Goal: Check status

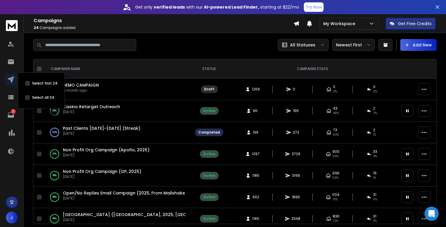
click at [41, 71] on div at bounding box center [40, 68] width 7 height 5
click at [39, 69] on button "Select first 24" at bounding box center [39, 68] width 5 height 5
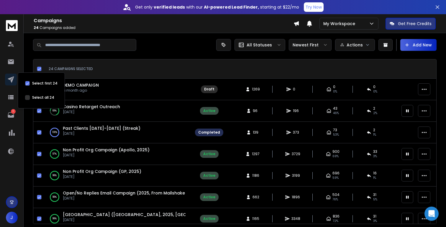
click at [39, 69] on button "Select first 24" at bounding box center [39, 68] width 5 height 5
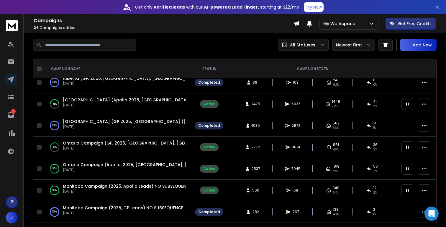
scroll to position [159, 0]
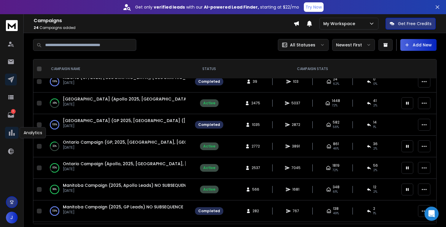
click at [10, 132] on icon at bounding box center [12, 133] width 6 height 6
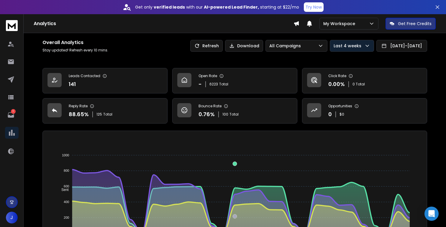
click at [334, 45] on p "Last 4 weeks" at bounding box center [349, 46] width 30 height 6
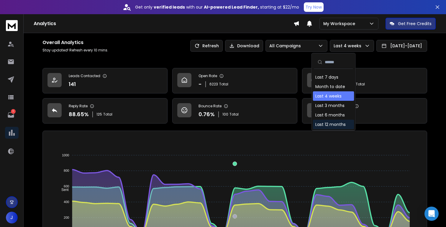
click at [322, 122] on div "Last 12 months" at bounding box center [331, 124] width 30 height 6
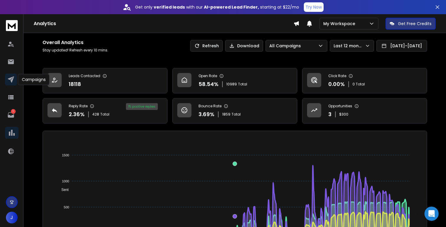
click at [14, 76] on icon at bounding box center [11, 79] width 6 height 6
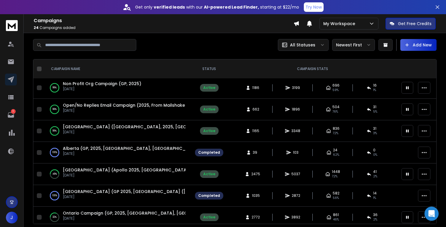
scroll to position [92, 0]
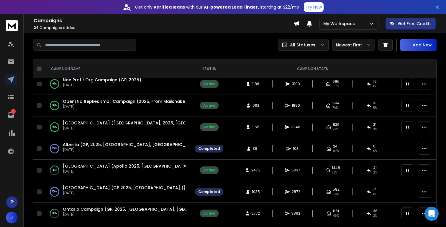
click at [119, 124] on span "[GEOGRAPHIC_DATA] ([GEOGRAPHIC_DATA], 2025, [GEOGRAPHIC_DATA], [GEOGRAPHIC_DATA…" at bounding box center [286, 123] width 446 height 6
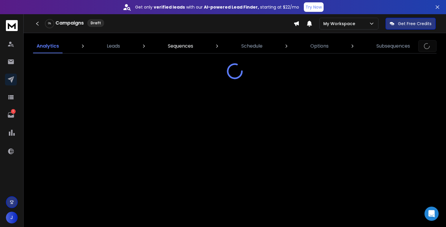
click at [179, 47] on p "Sequences" at bounding box center [180, 46] width 25 height 7
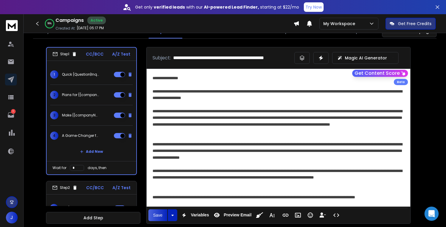
click at [71, 72] on p "Quick {Question|Inquiry|Note} about {{companyName}}" at bounding box center [81, 74] width 38 height 5
click at [77, 92] on p "Plans for {{companyName}}'s upcoming events?" at bounding box center [81, 94] width 38 height 5
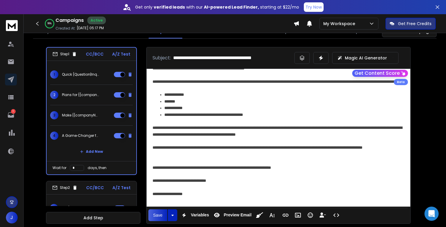
scroll to position [62, 0]
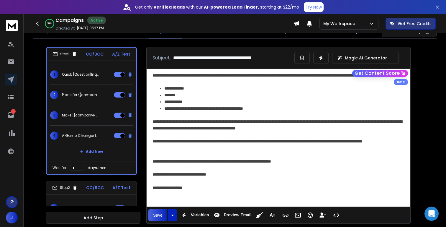
click at [82, 113] on p "Make {{companyName}}'s events {unforgettable|memorable}" at bounding box center [81, 115] width 38 height 5
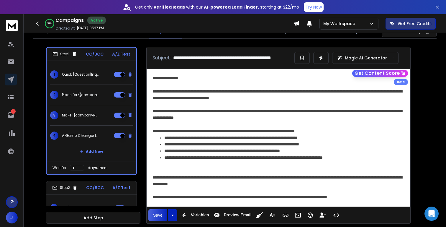
click at [78, 133] on p "A Game‑Changer for {{companyName}}'s Next Event, {{firstName}}" at bounding box center [81, 135] width 38 height 5
type input "**********"
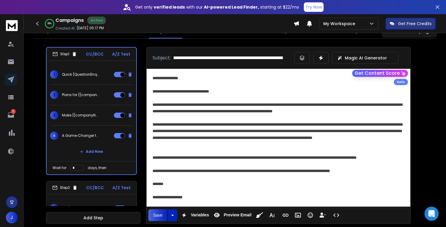
scroll to position [0, 0]
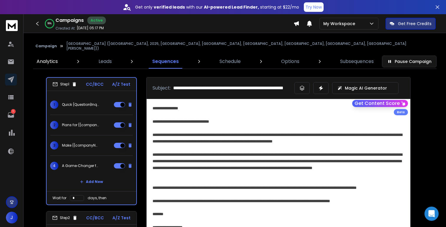
click at [44, 58] on p "Analytics" at bounding box center [47, 61] width 21 height 7
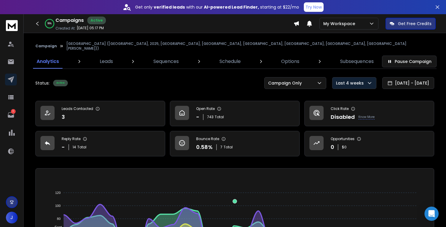
click at [342, 80] on p "Last 4 weeks" at bounding box center [351, 83] width 30 height 6
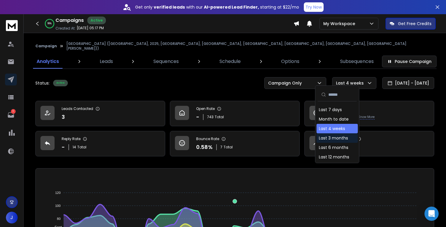
click at [332, 138] on div "Last 3 months" at bounding box center [333, 138] width 29 height 6
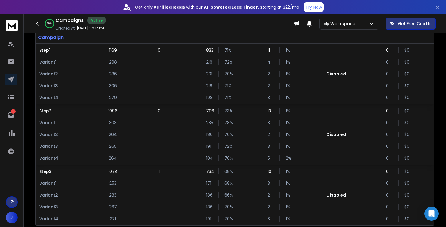
scroll to position [310, 0]
